Goal: Find specific page/section: Find specific page/section

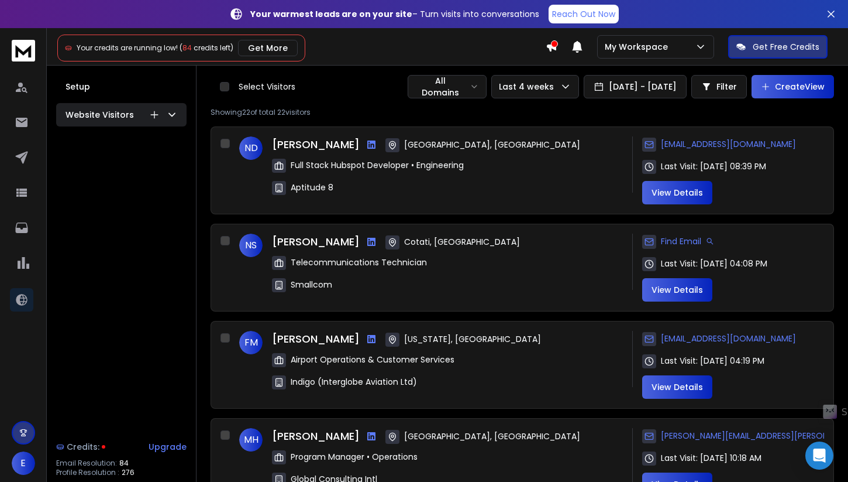
click at [138, 118] on button "Website Visitors" at bounding box center [121, 114] width 130 height 23
click at [126, 209] on div "Insight Goat website Visitors" at bounding box center [114, 210] width 88 height 12
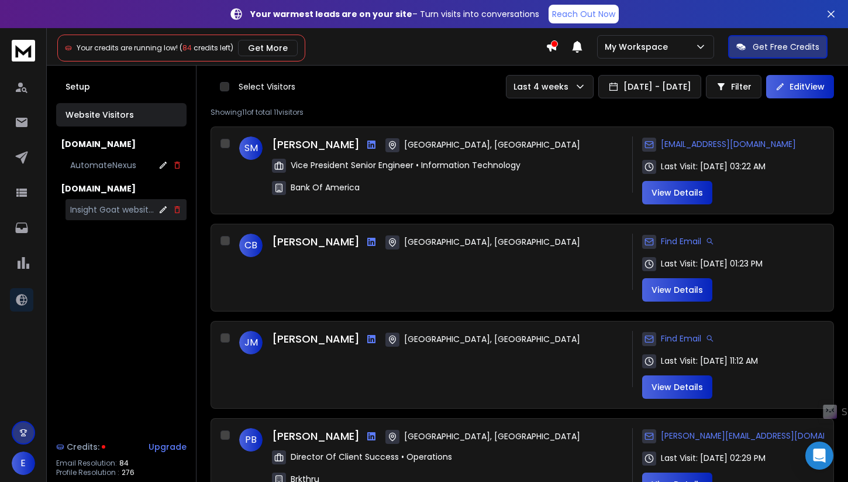
scroll to position [3, 0]
